Goal: Communication & Community: Participate in discussion

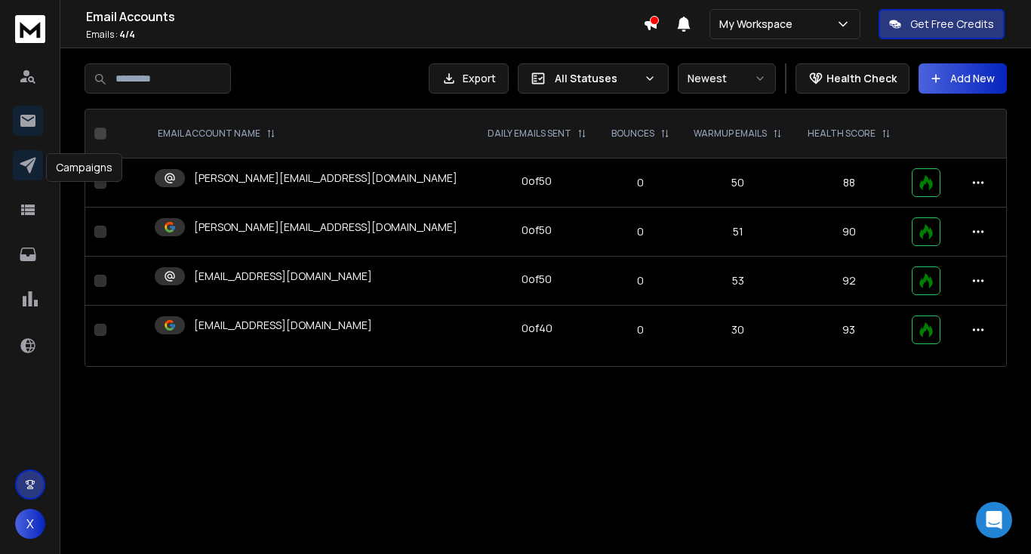
click at [34, 169] on icon at bounding box center [28, 165] width 18 height 18
click at [26, 170] on icon at bounding box center [28, 165] width 16 height 16
click at [23, 164] on icon at bounding box center [28, 165] width 18 height 18
click at [294, 401] on div "Get only verified leads with our AI-powered Lead Finder, starting at $22/mo Try…" at bounding box center [515, 277] width 1031 height 554
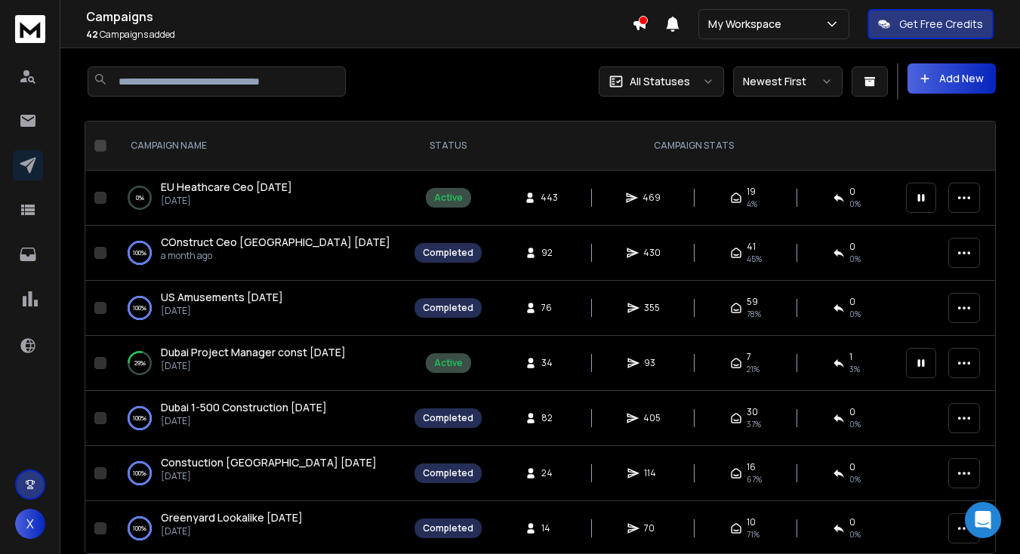
click at [245, 189] on span "EU Heathcare Ceo [DATE]" at bounding box center [226, 187] width 131 height 14
click at [284, 185] on span "EU Heathcare Ceo [DATE]" at bounding box center [226, 187] width 131 height 14
click at [237, 187] on span "EU Heathcare Ceo [DATE]" at bounding box center [226, 187] width 131 height 14
click at [279, 189] on span "EU Heathcare Ceo [DATE]" at bounding box center [226, 187] width 131 height 14
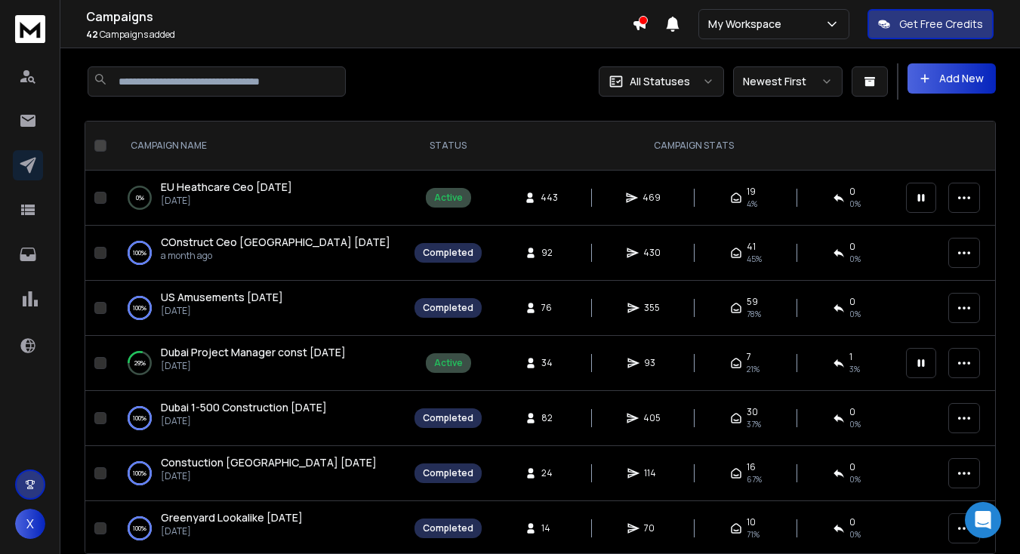
click at [279, 189] on span "EU Heathcare Ceo [DATE]" at bounding box center [226, 187] width 131 height 14
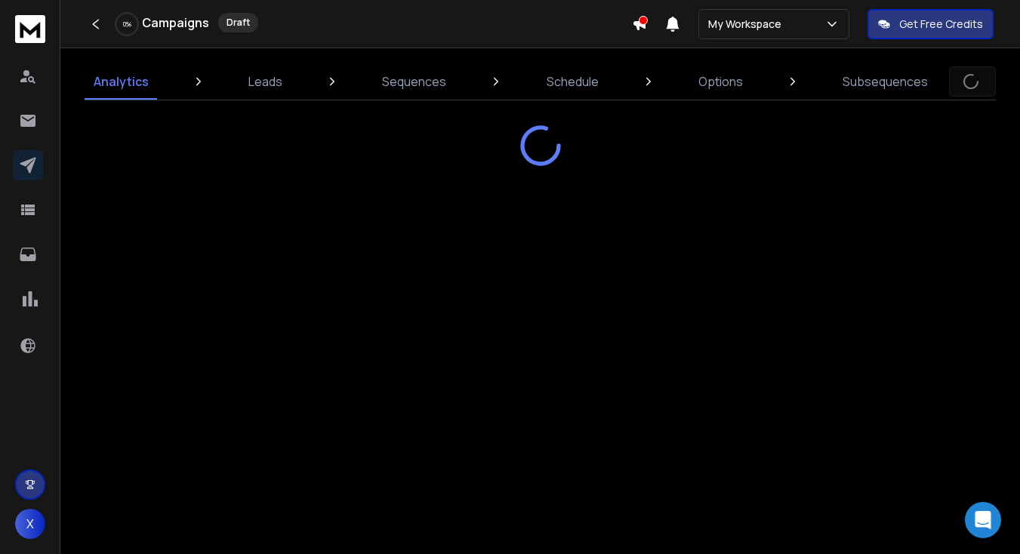
click at [134, 207] on div at bounding box center [540, 399] width 899 height 554
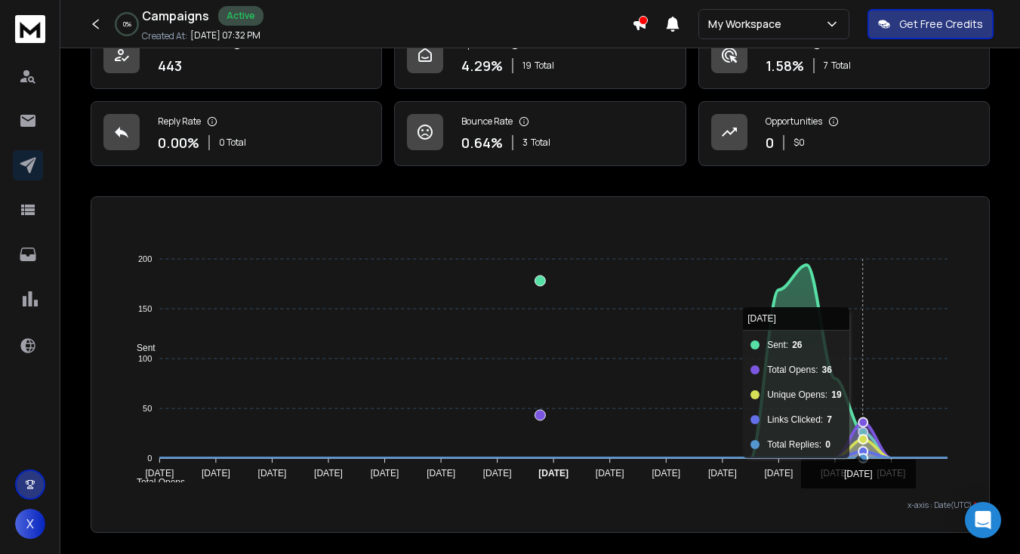
scroll to position [484, 0]
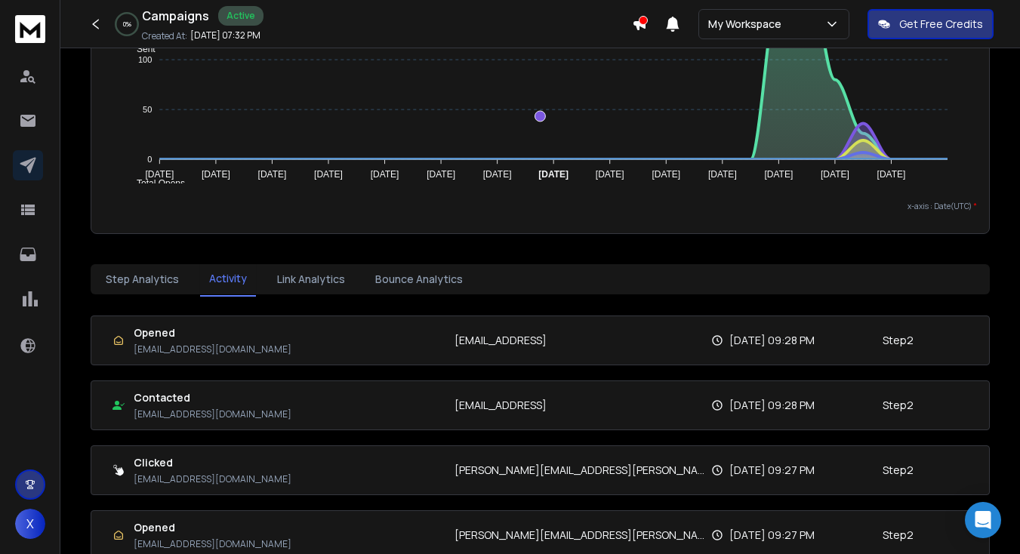
click at [235, 285] on button "Activity" at bounding box center [228, 279] width 56 height 35
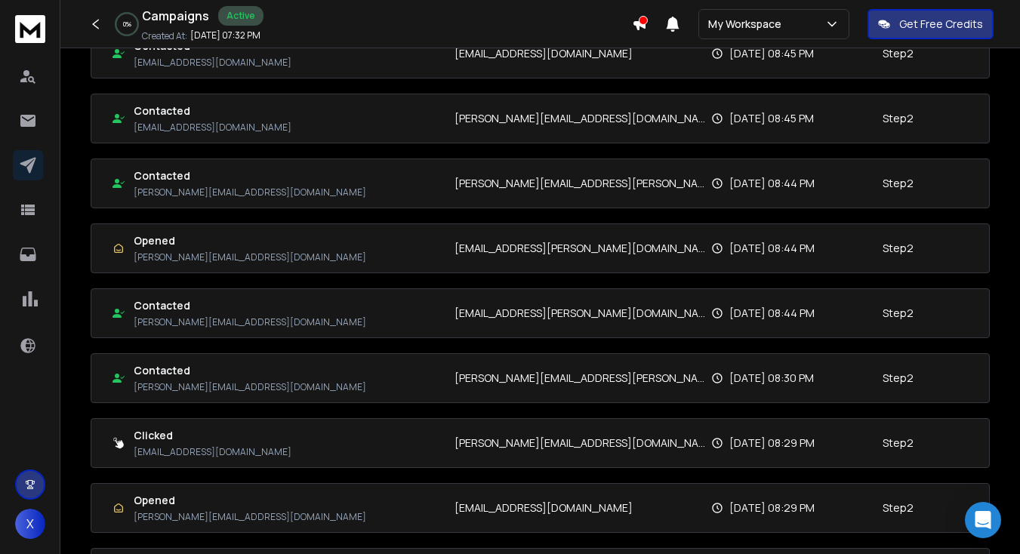
scroll to position [2264, 0]
click at [987, 523] on icon "Open Intercom Messenger" at bounding box center [983, 520] width 20 height 20
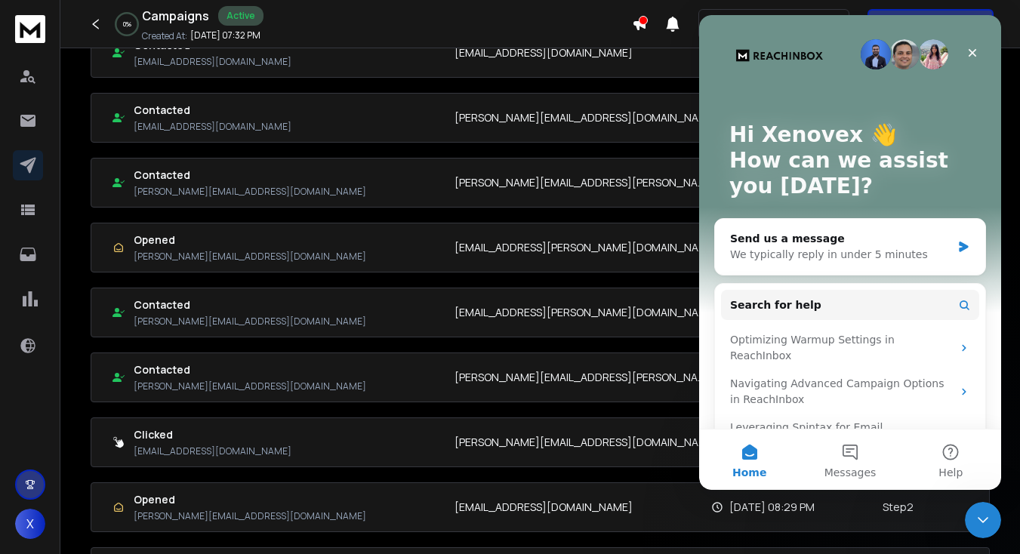
scroll to position [0, 0]
click at [857, 444] on button "Messages" at bounding box center [849, 459] width 100 height 60
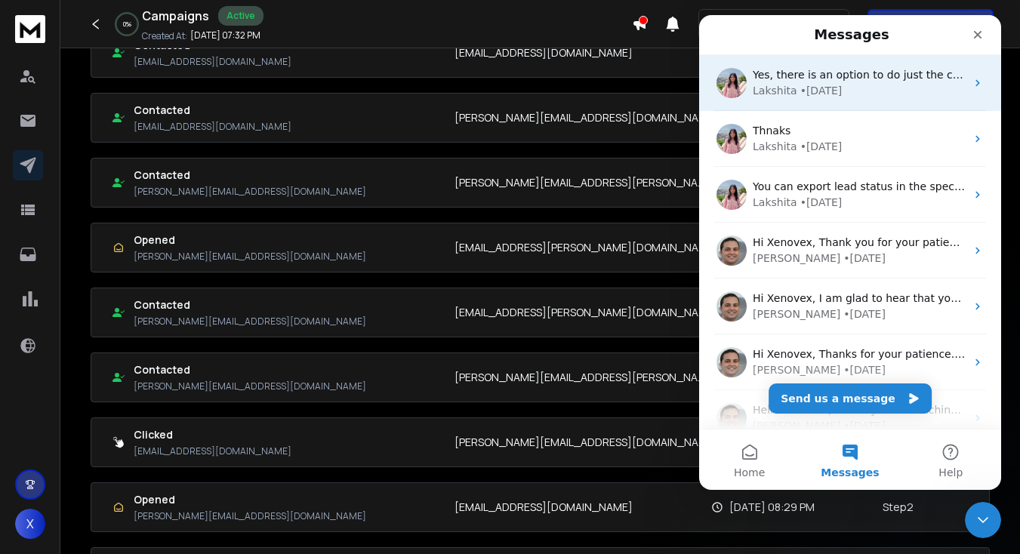
click at [841, 88] on div "[PERSON_NAME] • [DATE]" at bounding box center [858, 91] width 213 height 16
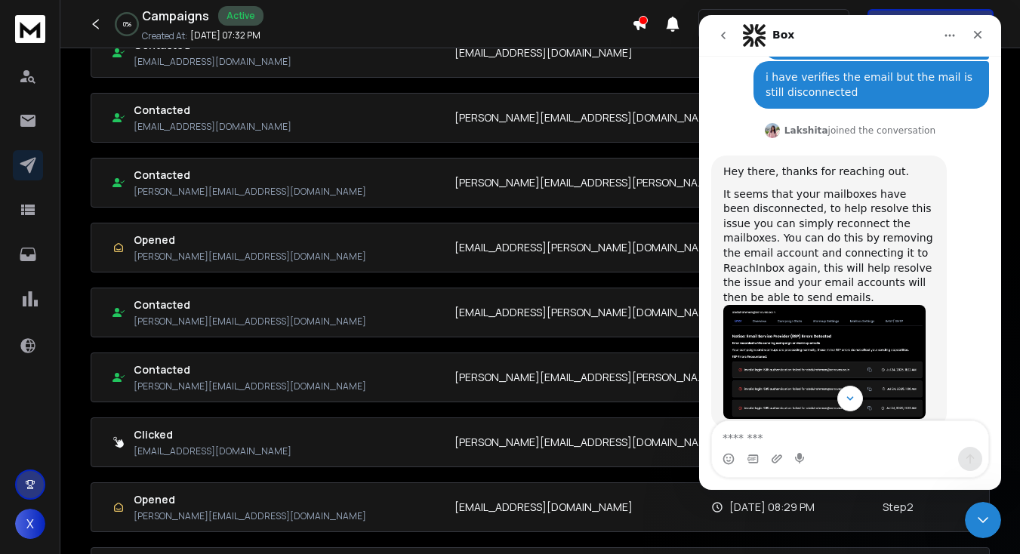
scroll to position [464, 0]
click at [977, 32] on icon "Close" at bounding box center [977, 35] width 12 height 12
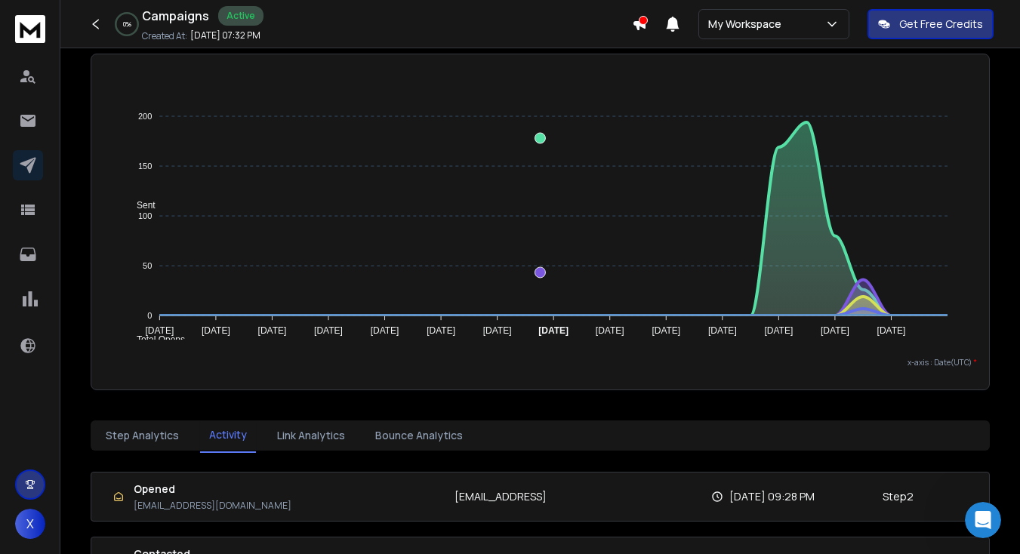
scroll to position [0, 0]
